Goal: Communication & Community: Answer question/provide support

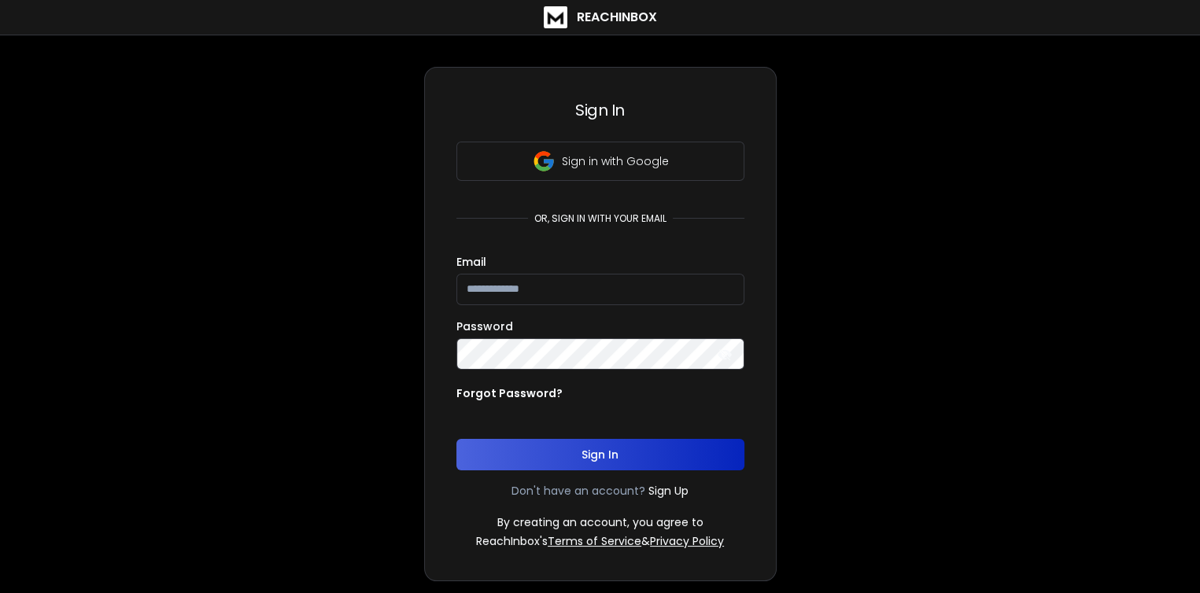
type input "**********"
click at [526, 168] on button "Sign in with Google" at bounding box center [600, 161] width 288 height 39
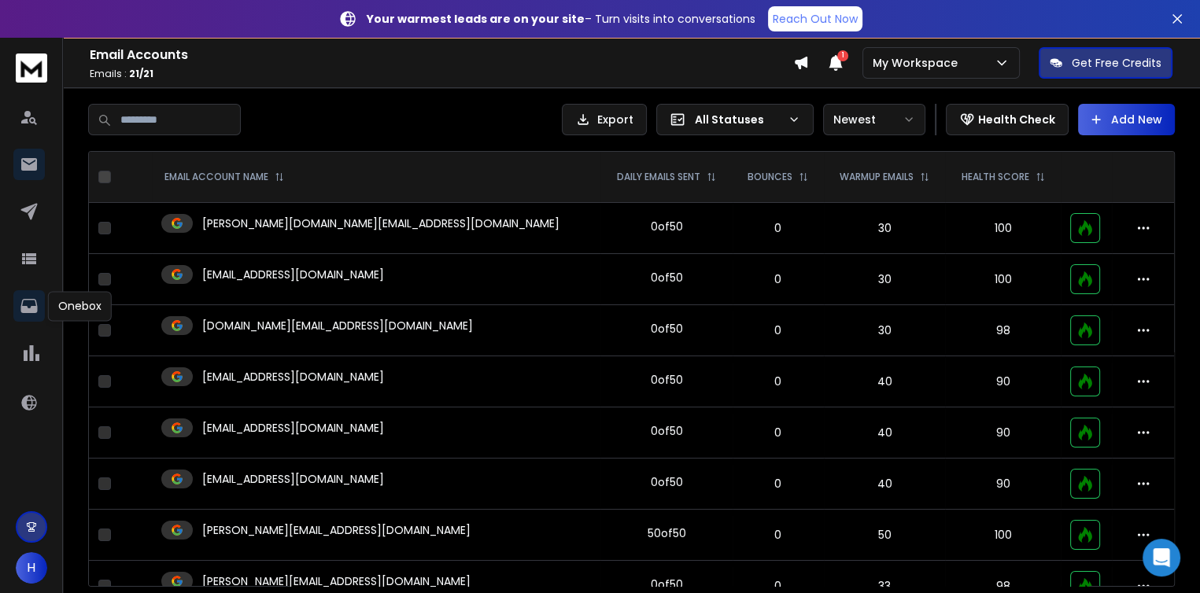
click at [28, 306] on icon at bounding box center [29, 306] width 19 height 19
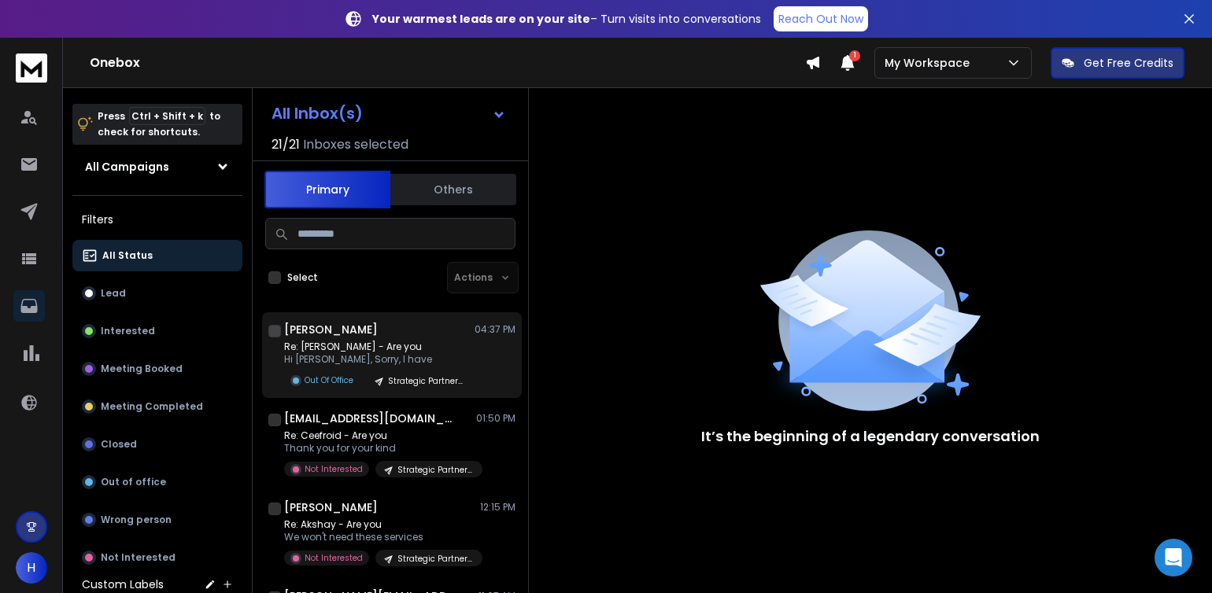
click at [434, 338] on div "[PERSON_NAME] 04:37 PM Re: [PERSON_NAME] - Are you Hi [PERSON_NAME], Sorry, I h…" at bounding box center [399, 355] width 231 height 67
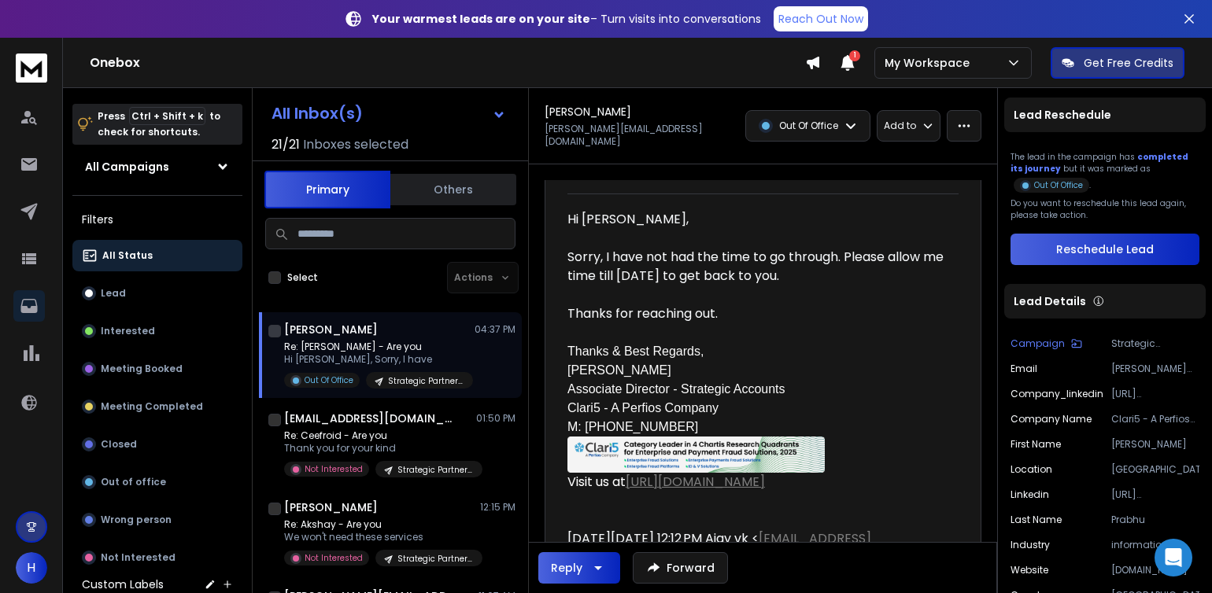
scroll to position [157, 0]
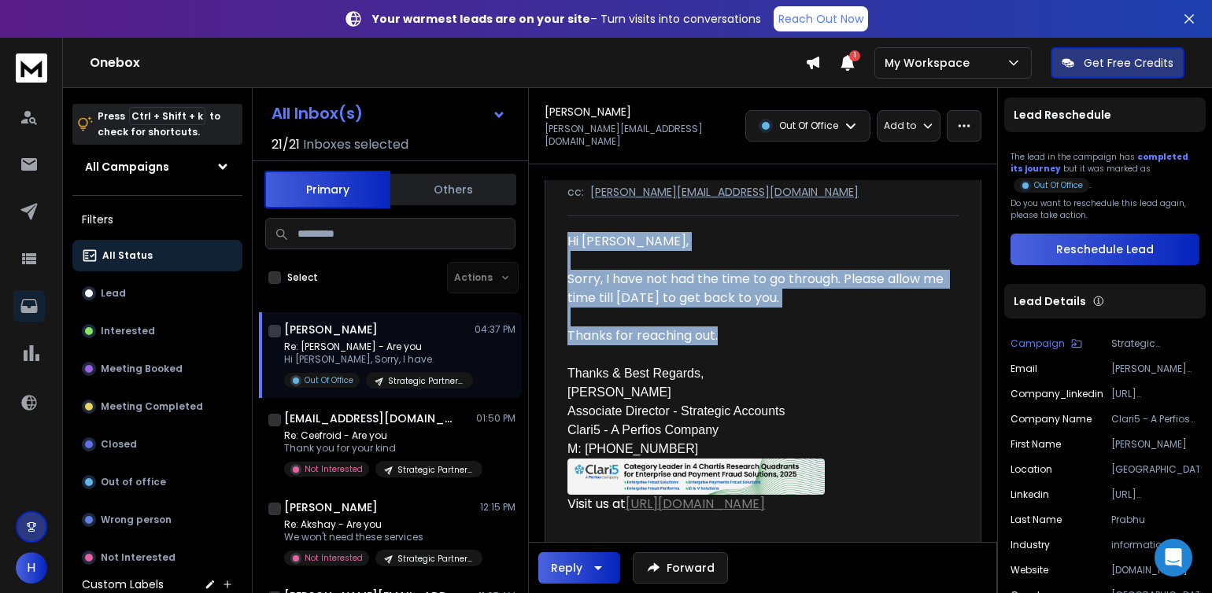
drag, startPoint x: 728, startPoint y: 306, endPoint x: 563, endPoint y: 213, distance: 188.9
copy div "Hi [PERSON_NAME], Sorry, I have not had the time to go through. Please allow me…"
click at [799, 327] on div "Thanks for reaching out." at bounding box center [756, 336] width 379 height 19
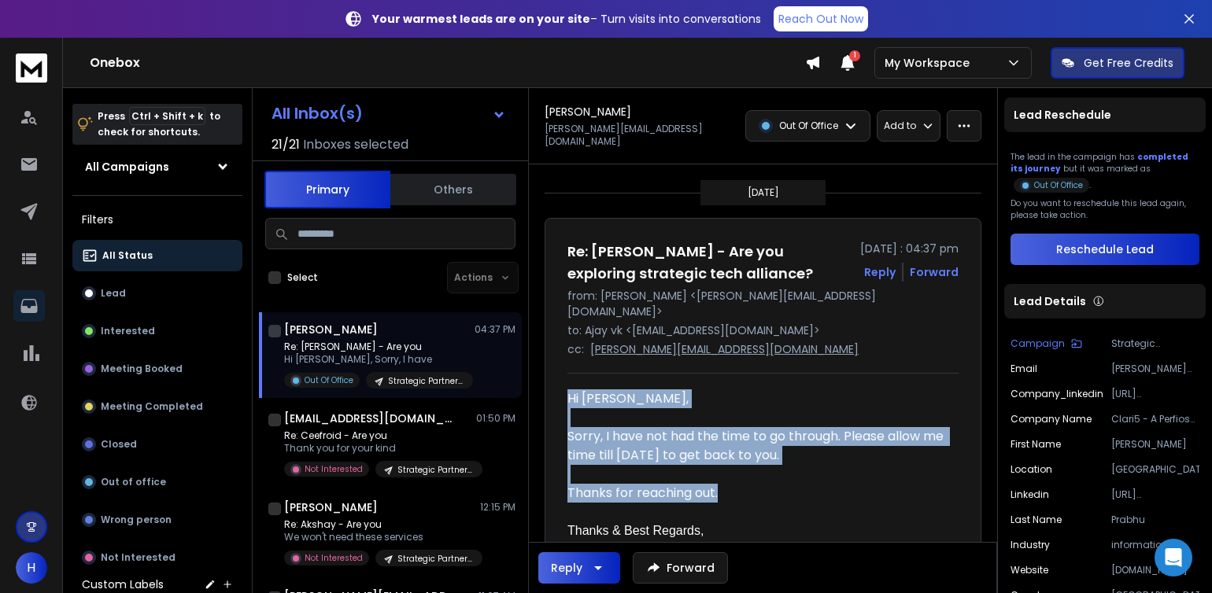
click at [881, 264] on button "Reply" at bounding box center [879, 272] width 31 height 16
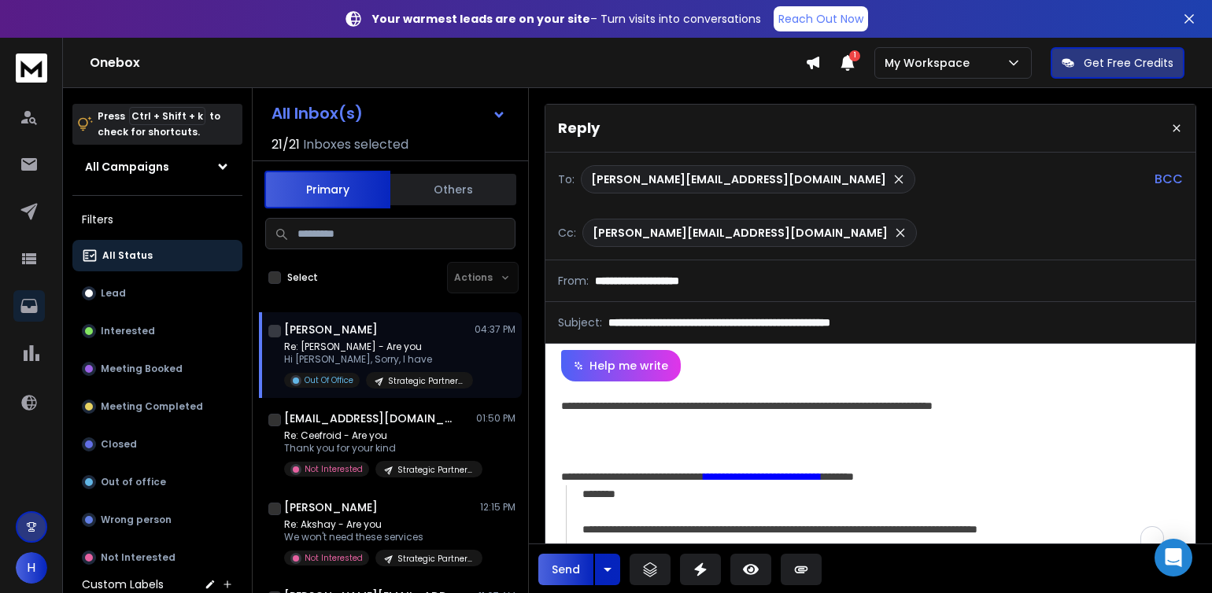
click at [657, 401] on div "**********" at bounding box center [870, 474] width 650 height 184
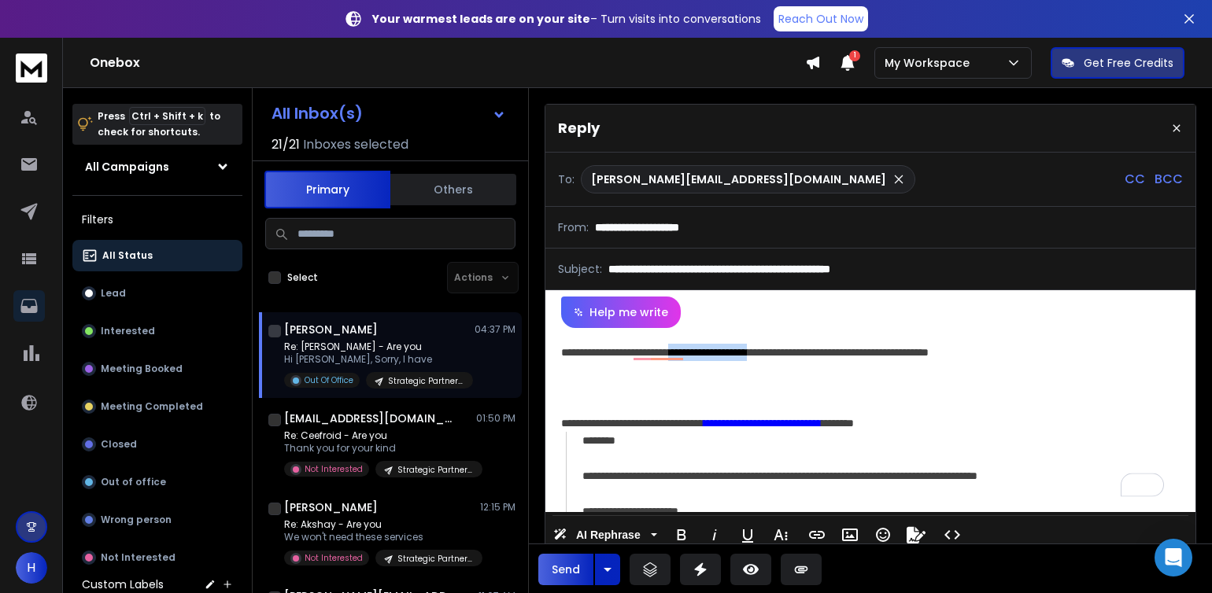
drag, startPoint x: 782, startPoint y: 353, endPoint x: 648, endPoint y: 355, distance: 134.6
click at [648, 355] on div "**********" at bounding box center [862, 352] width 603 height 17
click at [885, 354] on div "**********" at bounding box center [862, 352] width 603 height 17
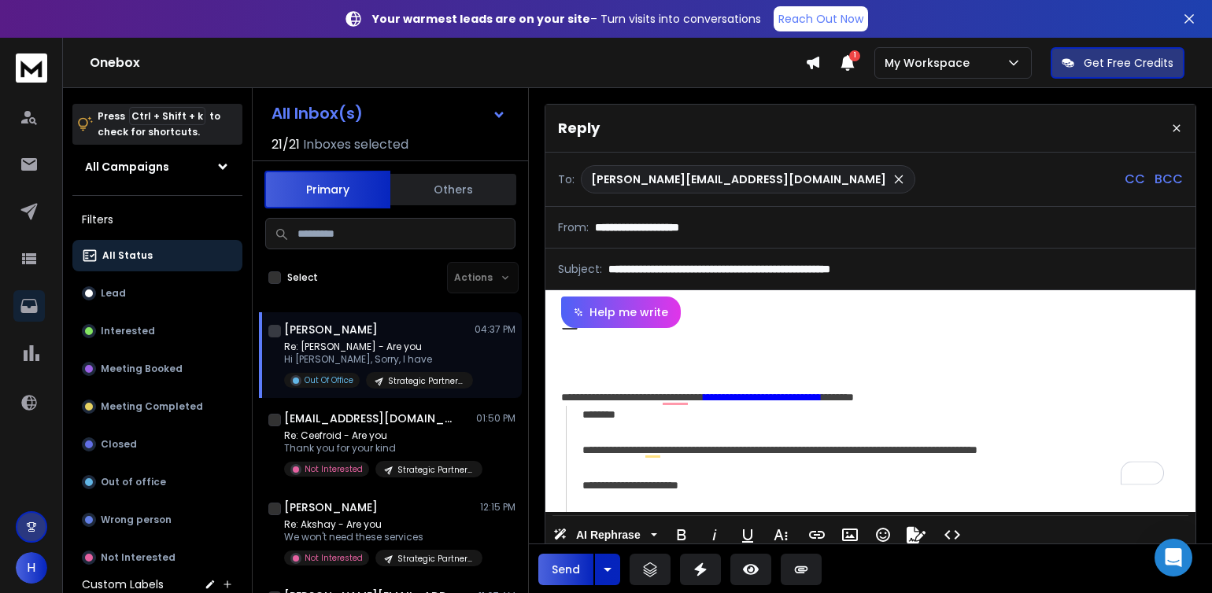
scroll to position [157, 0]
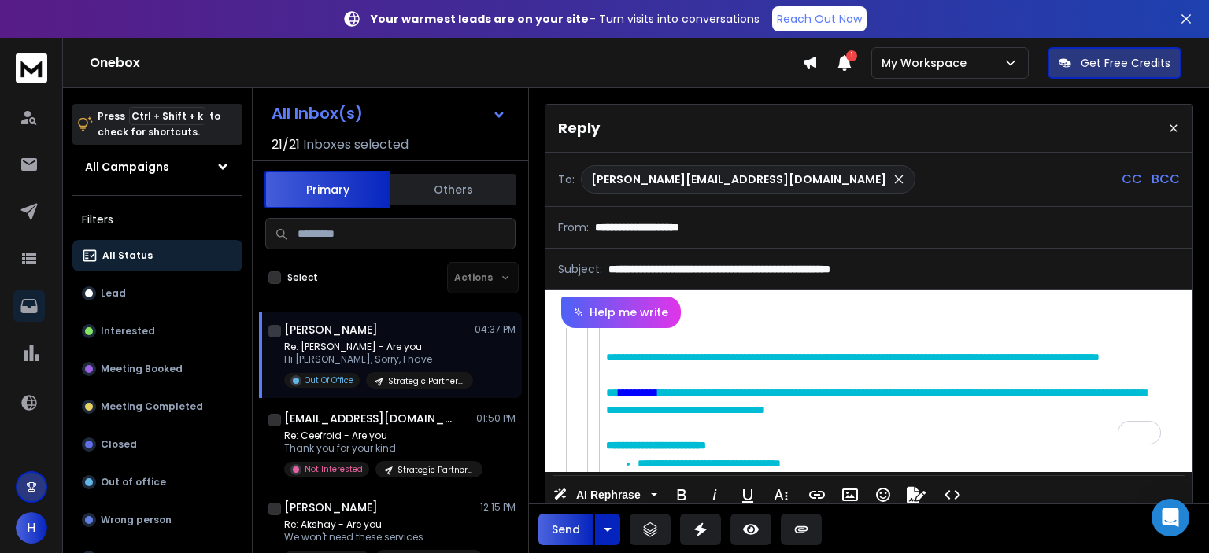
click at [566, 531] on button "Send" at bounding box center [565, 529] width 55 height 31
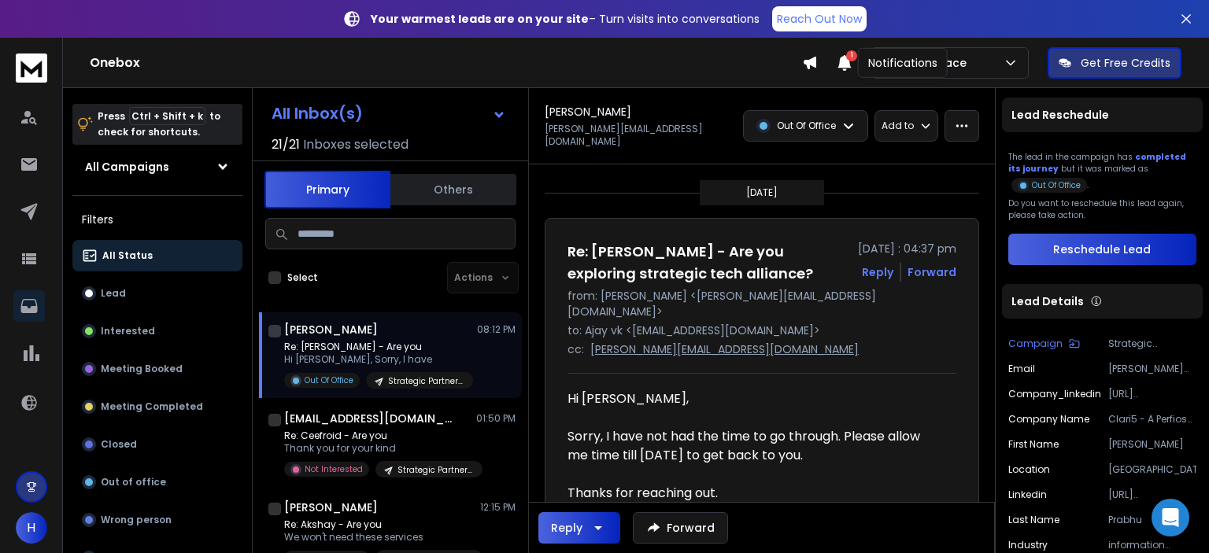
click at [853, 61] on span "1" at bounding box center [851, 55] width 11 height 11
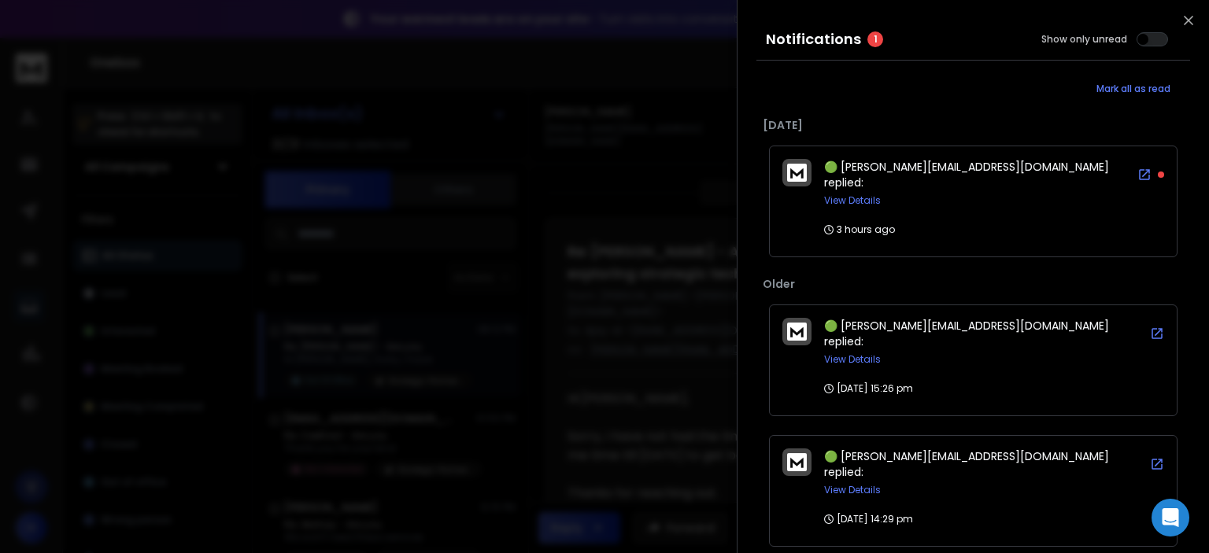
click at [1184, 23] on icon "button" at bounding box center [1188, 21] width 16 height 16
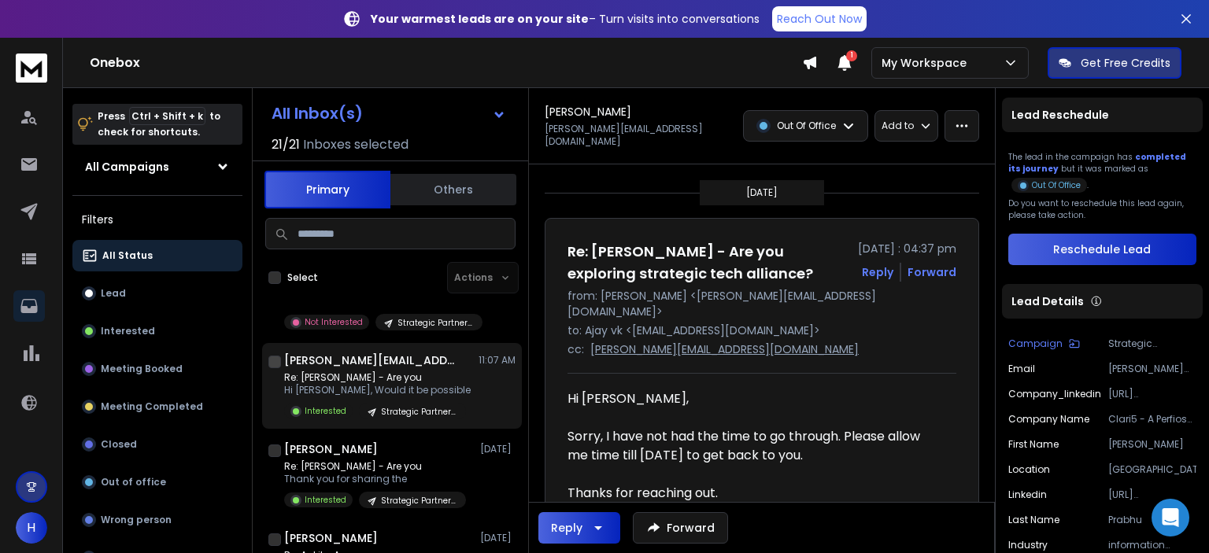
click at [406, 357] on h1 "[PERSON_NAME][EMAIL_ADDRESS][DOMAIN_NAME]" at bounding box center [370, 361] width 173 height 16
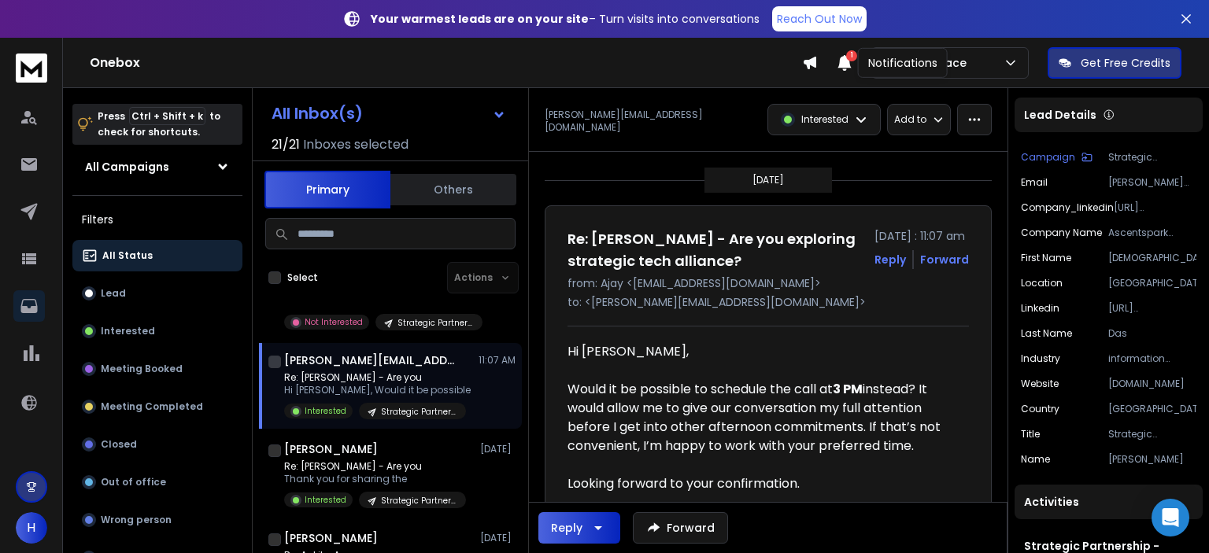
click at [847, 57] on icon at bounding box center [844, 62] width 14 height 16
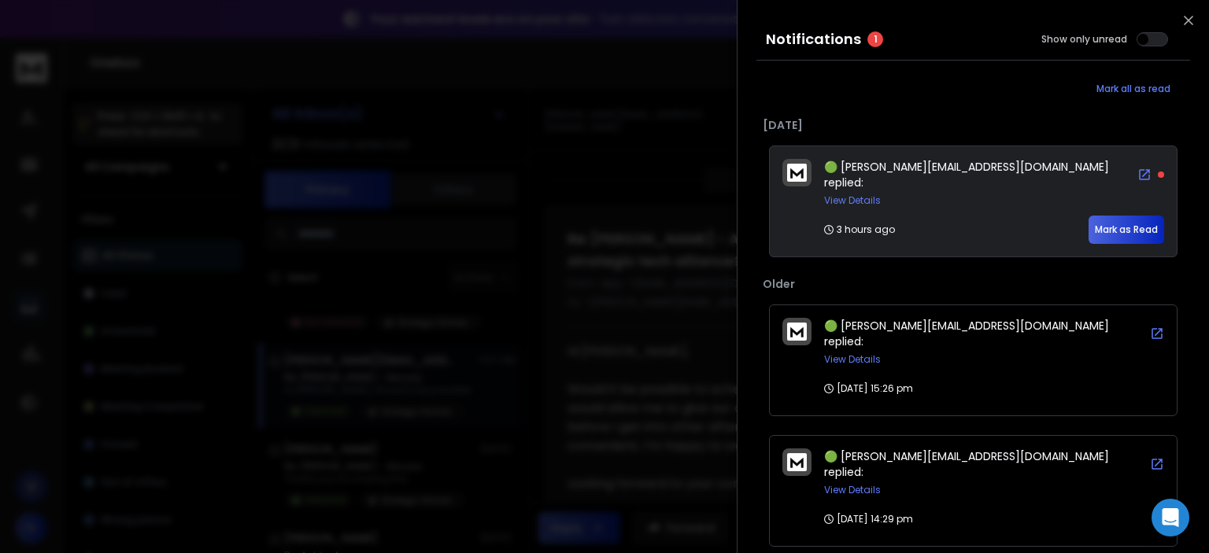
click at [1147, 164] on p at bounding box center [1150, 174] width 27 height 31
click at [1144, 157] on div "🟢 [PERSON_NAME][EMAIL_ADDRESS][DOMAIN_NAME] replied: View Details 3 hours ago […" at bounding box center [973, 202] width 408 height 112
click at [1143, 157] on div "🟢 [PERSON_NAME][EMAIL_ADDRESS][DOMAIN_NAME] replied: View Details 3 hours ago […" at bounding box center [973, 202] width 408 height 112
click at [858, 194] on div "View Details" at bounding box center [852, 200] width 57 height 13
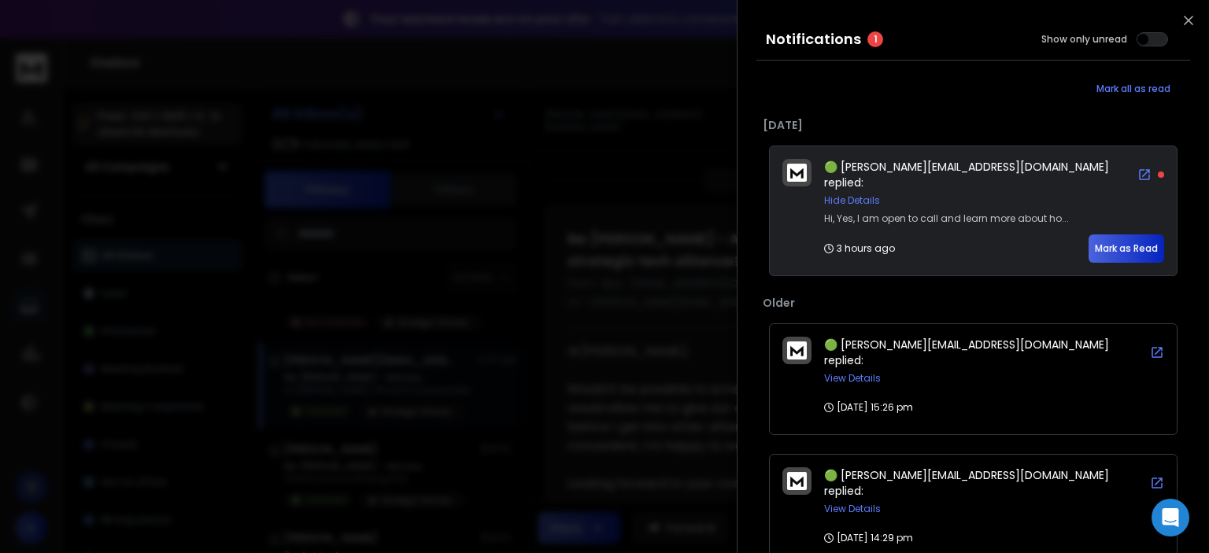
click at [1007, 209] on div "Hi, Yes, I am open to call and learn more about ho..." at bounding box center [946, 218] width 245 height 19
click at [1140, 157] on div "🟢 [PERSON_NAME][EMAIL_ADDRESS][DOMAIN_NAME] replied: Hide Details Hi, Yes, I am…" at bounding box center [973, 211] width 408 height 131
click at [860, 190] on div "Hide Details Hi, Yes, I am open to call and learn more about ho..." at bounding box center [946, 209] width 245 height 38
click at [1180, 17] on icon "button" at bounding box center [1188, 21] width 16 height 16
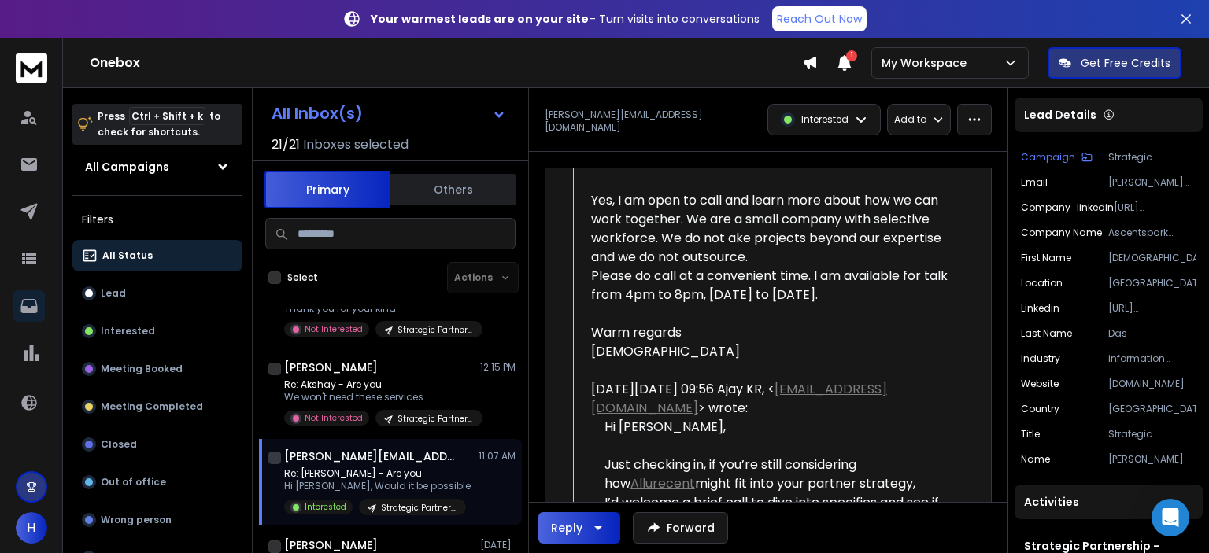
scroll to position [0, 0]
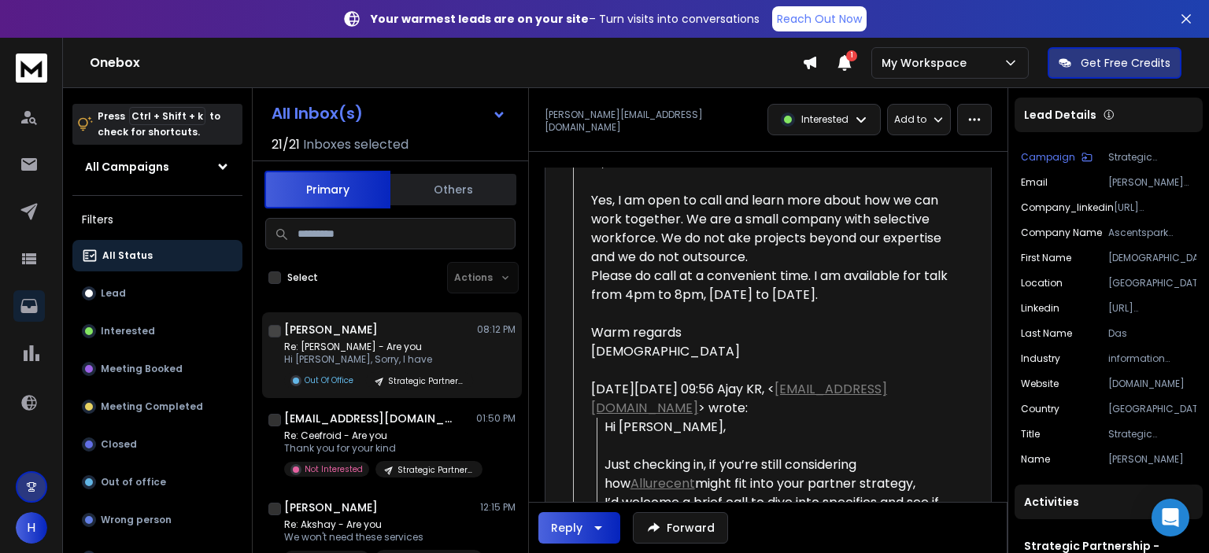
click at [416, 327] on div "[PERSON_NAME] 08:12 PM" at bounding box center [399, 330] width 231 height 16
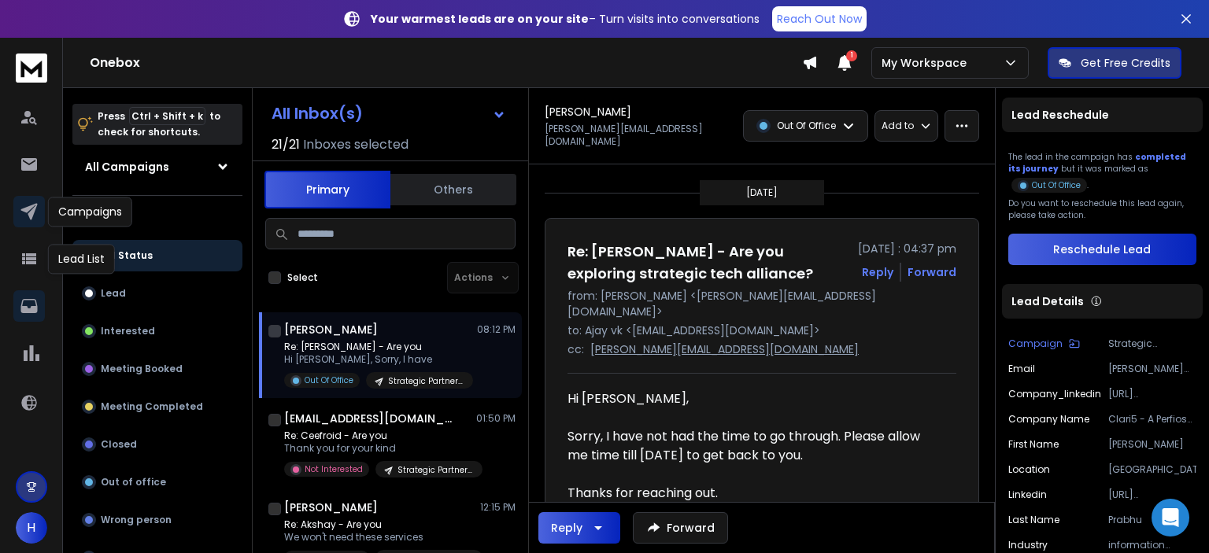
click at [33, 210] on icon at bounding box center [28, 211] width 17 height 17
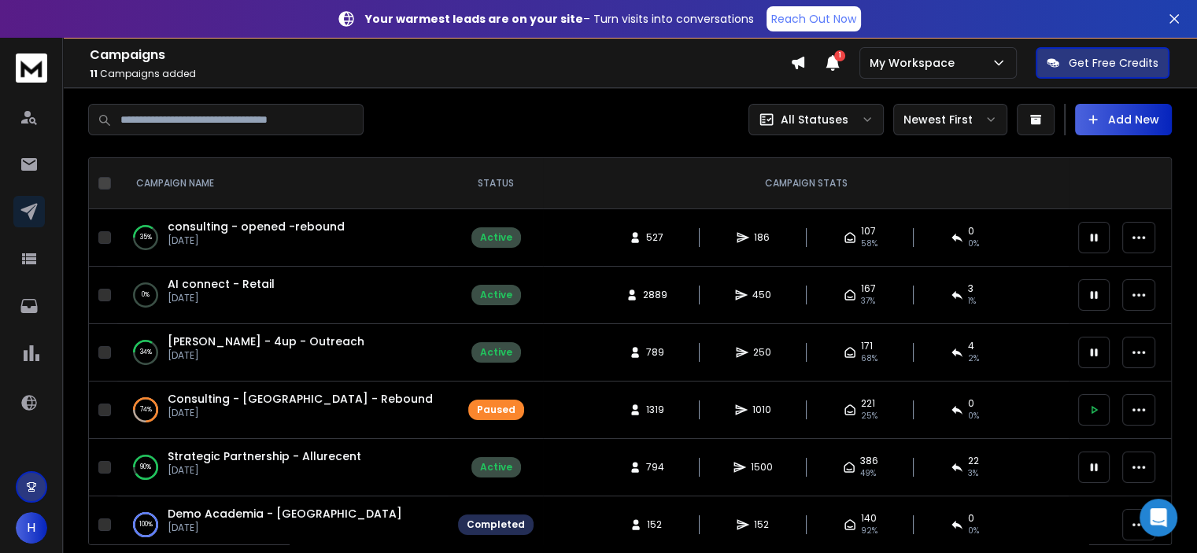
scroll to position [79, 0]
